Goal: Navigation & Orientation: Find specific page/section

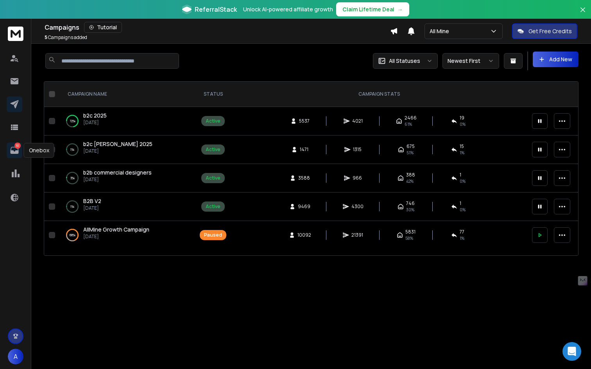
click at [13, 147] on icon at bounding box center [14, 150] width 8 height 7
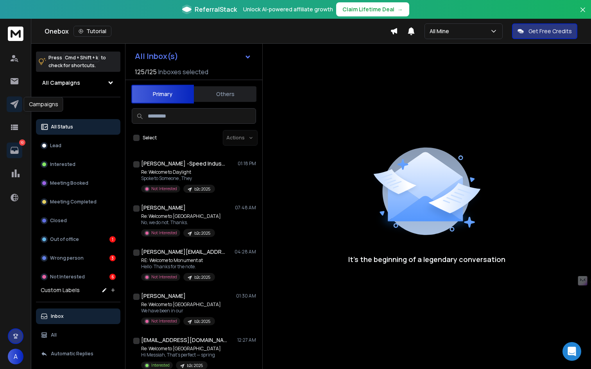
click at [11, 107] on icon at bounding box center [14, 104] width 9 height 9
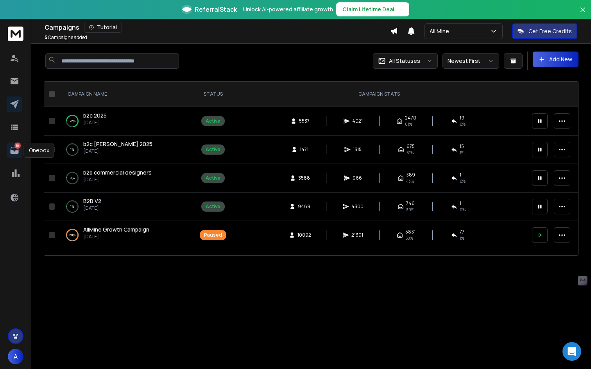
click at [20, 153] on link "10" at bounding box center [15, 151] width 16 height 16
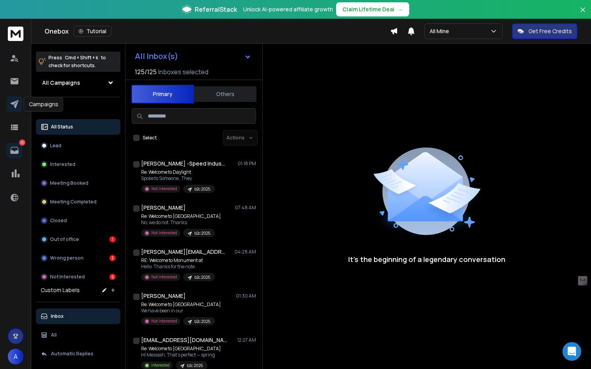
click at [10, 102] on icon at bounding box center [14, 104] width 9 height 9
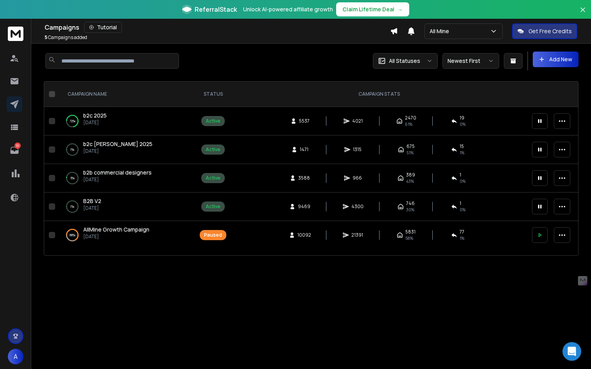
click at [12, 139] on div "10" at bounding box center [16, 129] width 18 height 158
click at [12, 143] on link "10" at bounding box center [15, 151] width 16 height 16
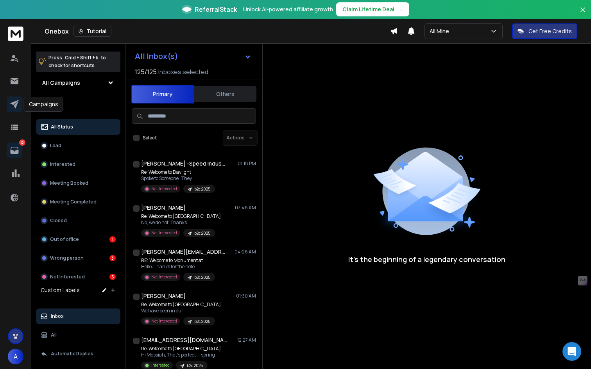
click at [17, 104] on icon at bounding box center [14, 104] width 9 height 9
